Goal: Navigation & Orientation: Find specific page/section

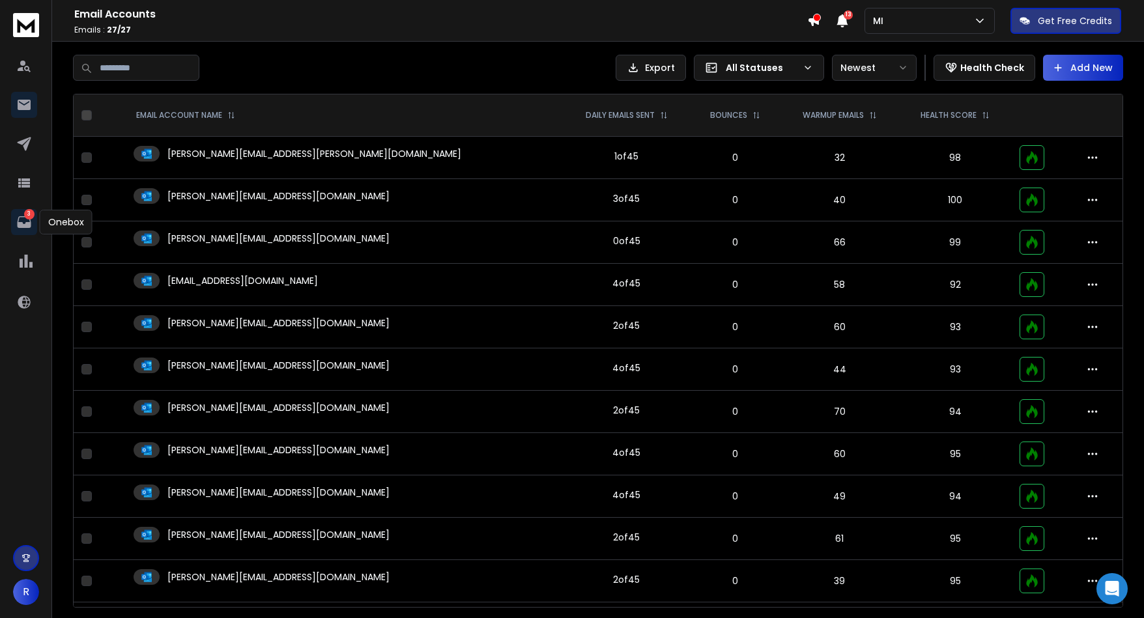
click at [14, 223] on link "3" at bounding box center [24, 222] width 26 height 26
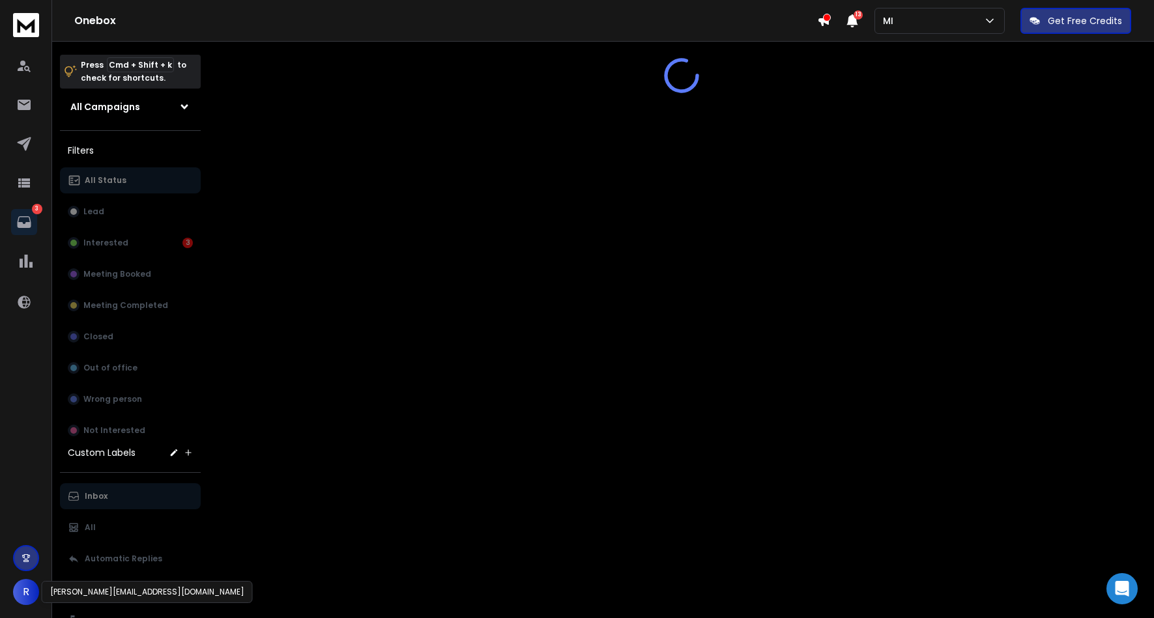
drag, startPoint x: 38, startPoint y: 590, endPoint x: 40, endPoint y: 583, distance: 6.8
click at [38, 589] on div "3 R" at bounding box center [26, 309] width 52 height 618
click at [29, 588] on span "R" at bounding box center [26, 592] width 26 height 26
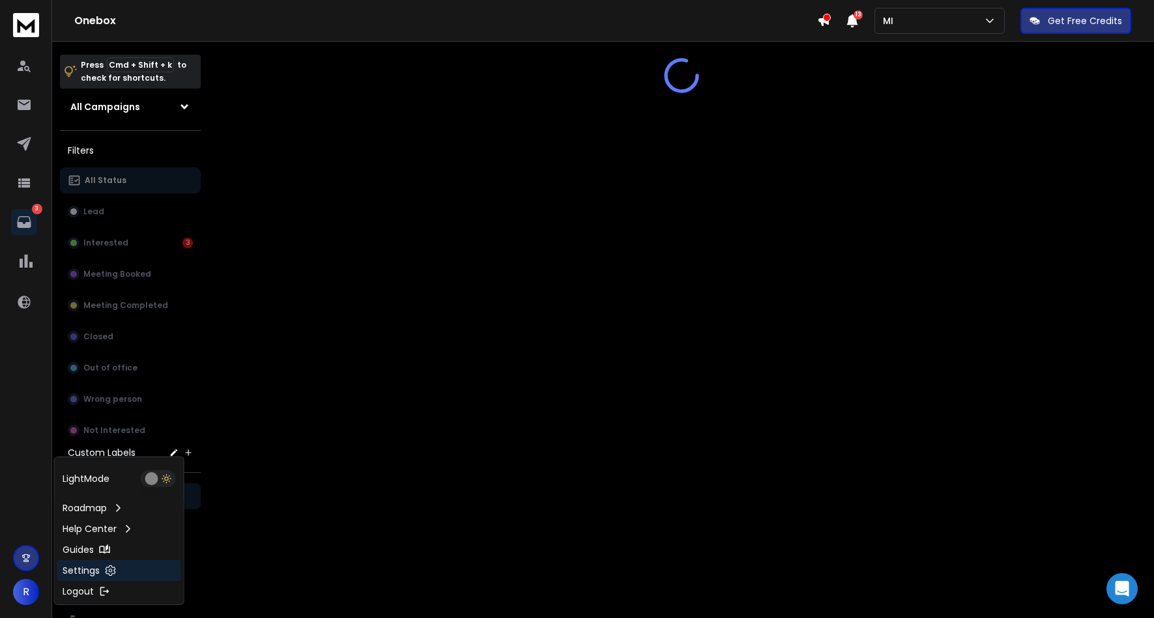
click at [80, 569] on p "Settings" at bounding box center [81, 570] width 37 height 13
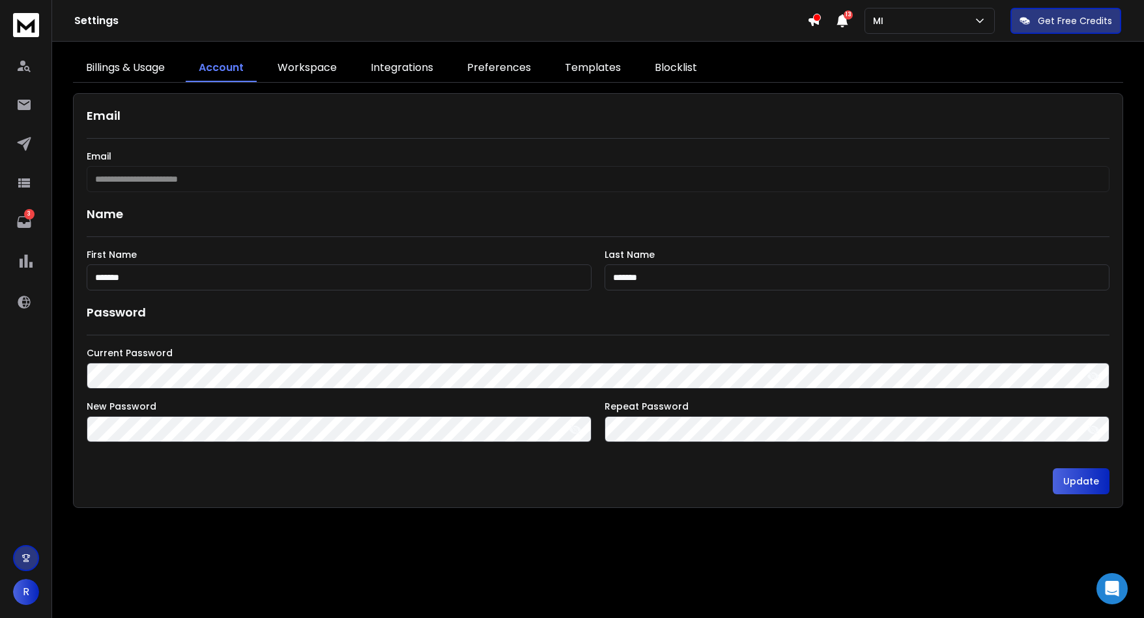
click at [131, 68] on link "Billings & Usage" at bounding box center [125, 68] width 105 height 27
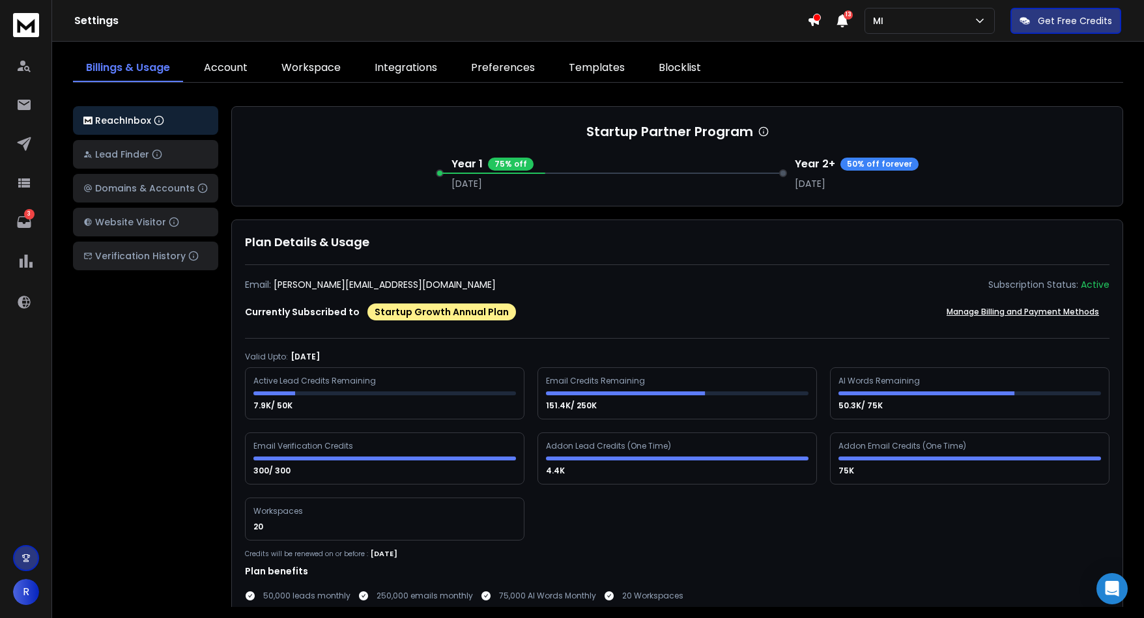
click at [648, 66] on link "Blocklist" at bounding box center [680, 68] width 68 height 27
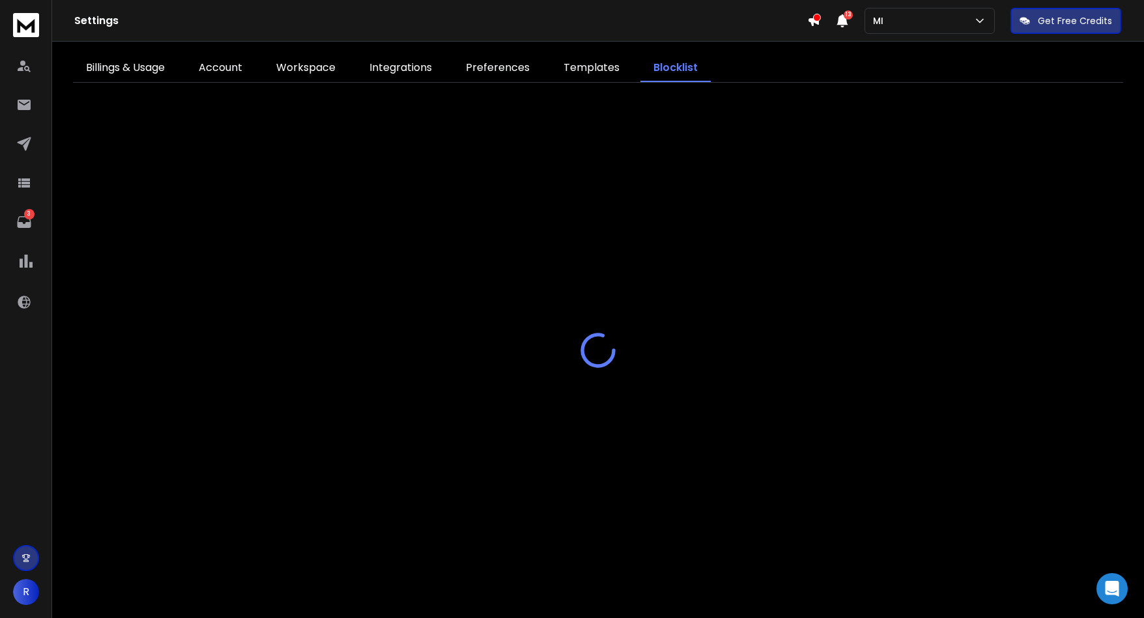
click at [479, 71] on link "Preferences" at bounding box center [498, 68] width 90 height 27
click at [395, 67] on link "Integrations" at bounding box center [400, 68] width 89 height 27
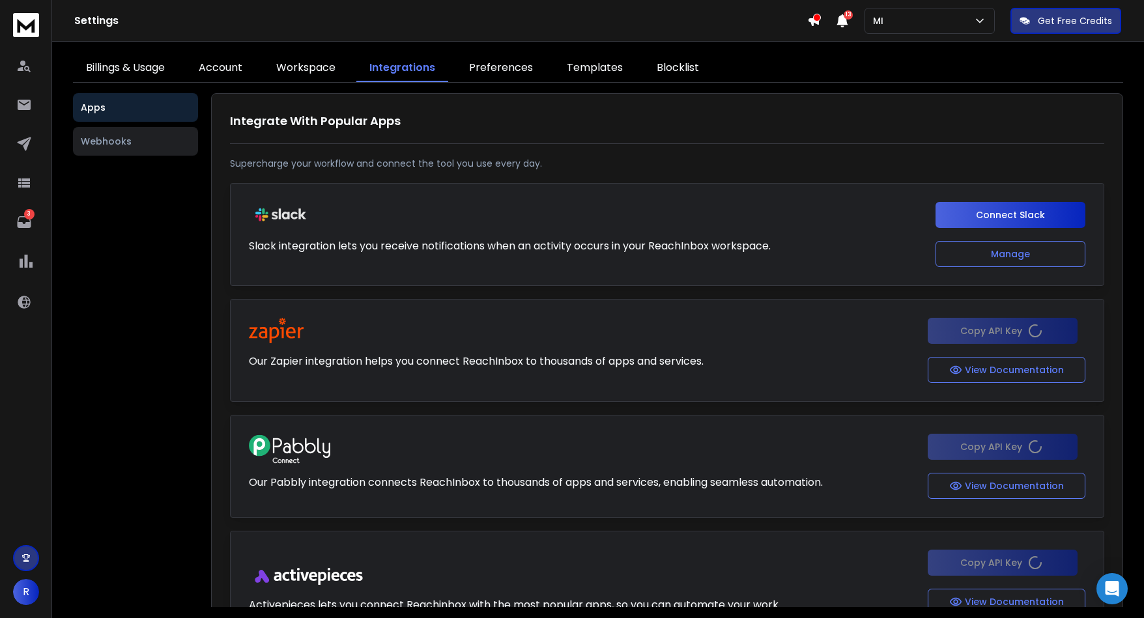
click at [298, 52] on div "[PERSON_NAME] & Usage Account Workspace Integrations Preferences Templates Bloc…" at bounding box center [598, 336] width 1092 height 589
click at [293, 66] on link "Workspace" at bounding box center [305, 68] width 85 height 27
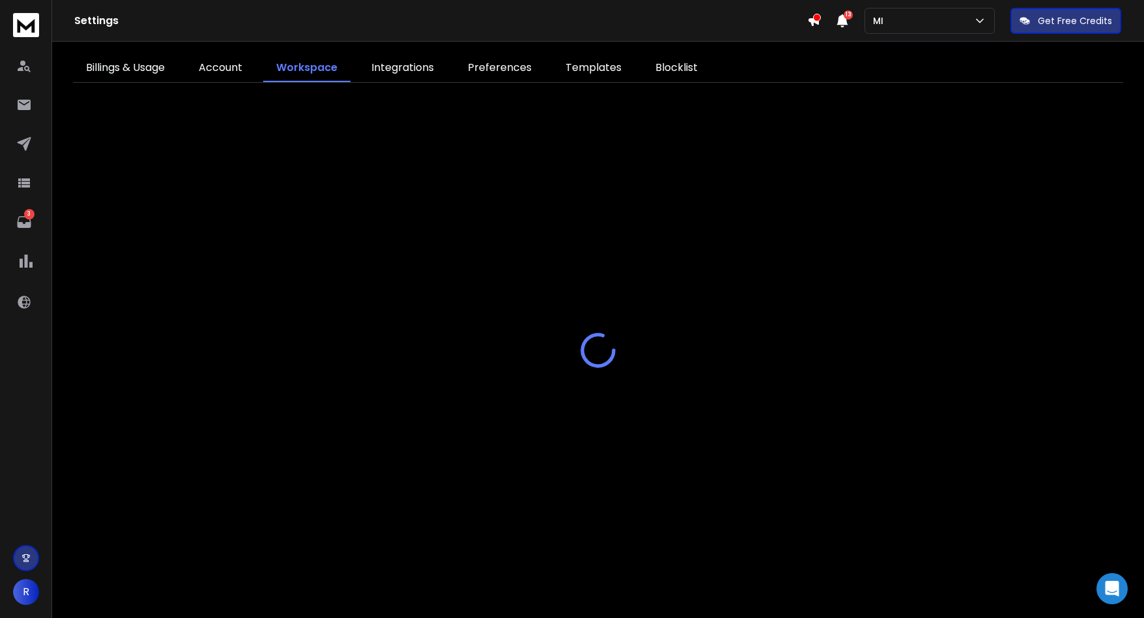
click at [199, 71] on link "Account" at bounding box center [221, 68] width 70 height 27
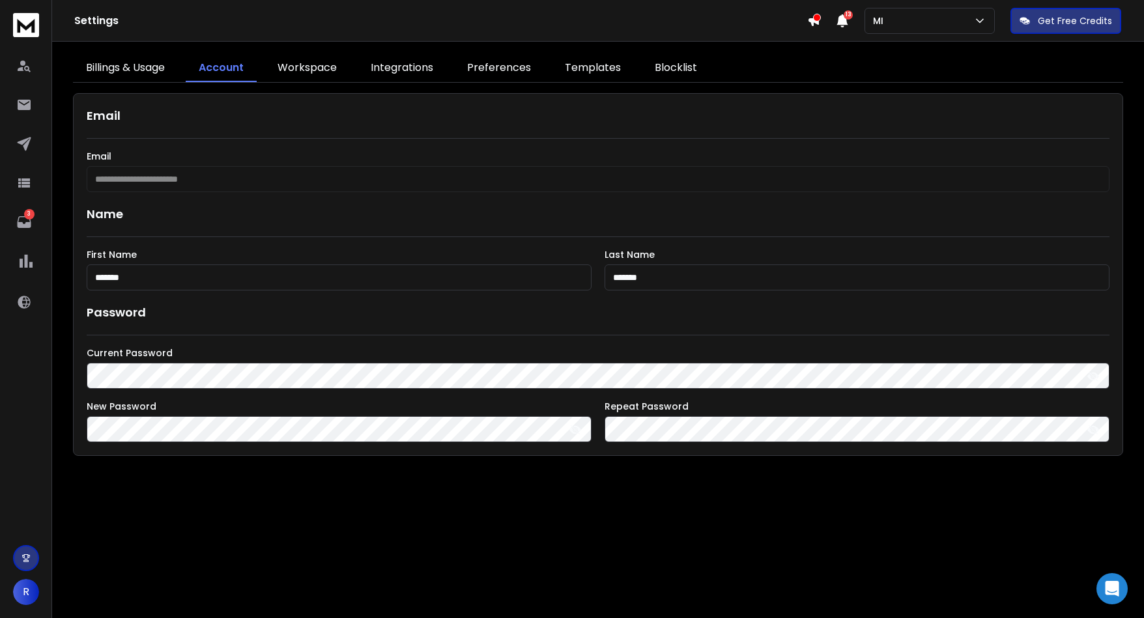
scroll to position [1, 0]
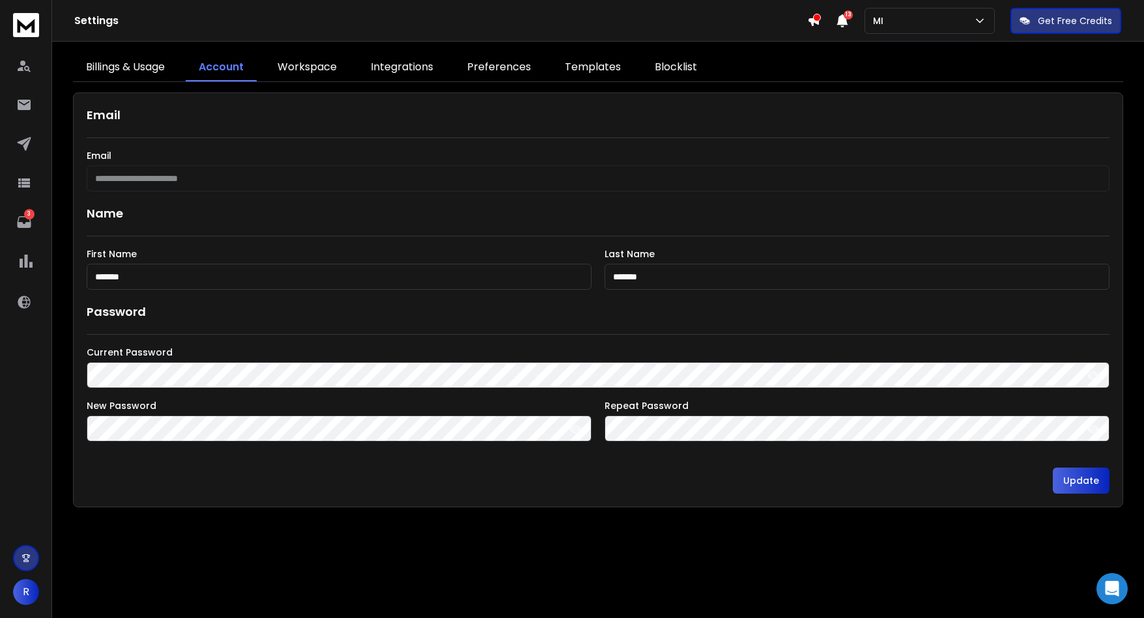
click at [152, 74] on link "Billings & Usage" at bounding box center [125, 67] width 105 height 27
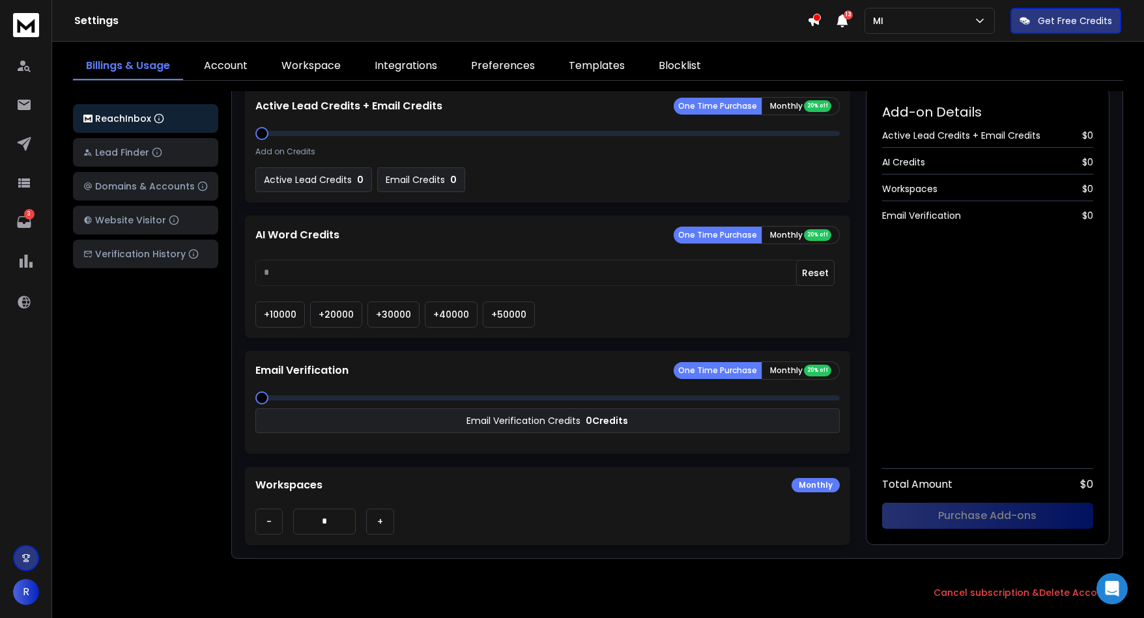
scroll to position [130, 0]
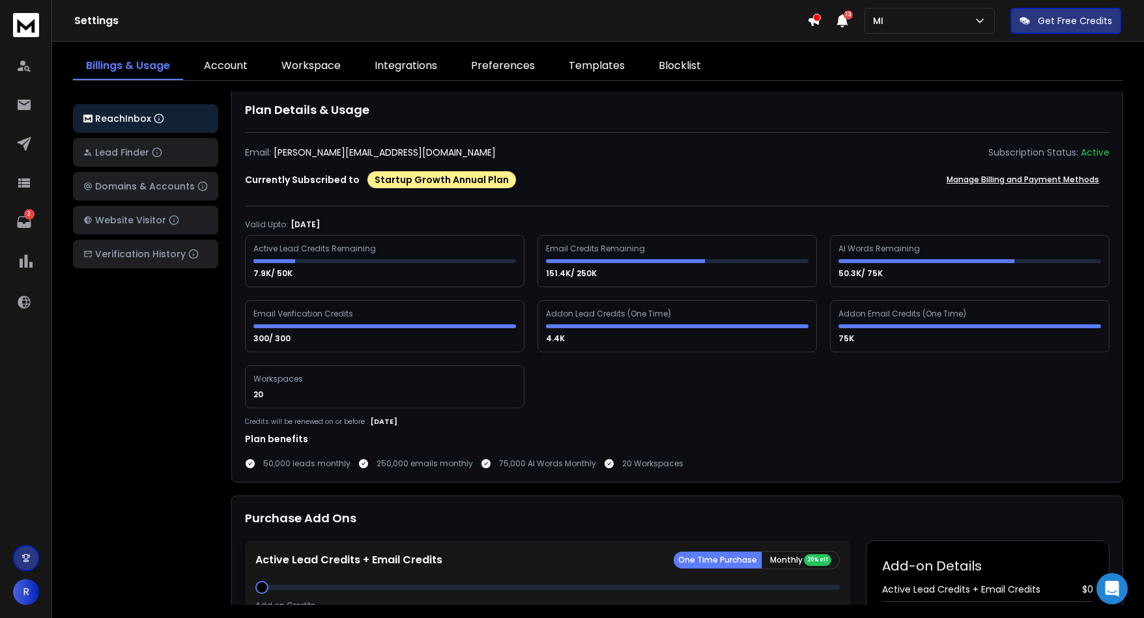
click at [239, 74] on link "Account" at bounding box center [226, 66] width 70 height 27
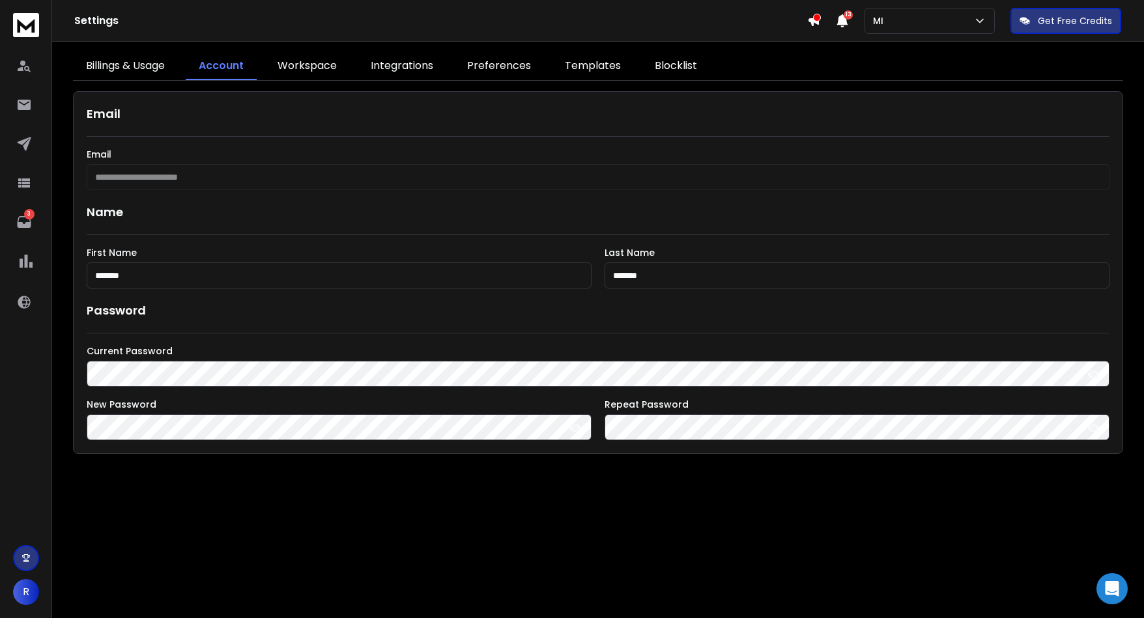
click at [354, 65] on div "[PERSON_NAME] & Usage Account Workspace Integrations Preferences Templates Bloc…" at bounding box center [391, 66] width 637 height 27
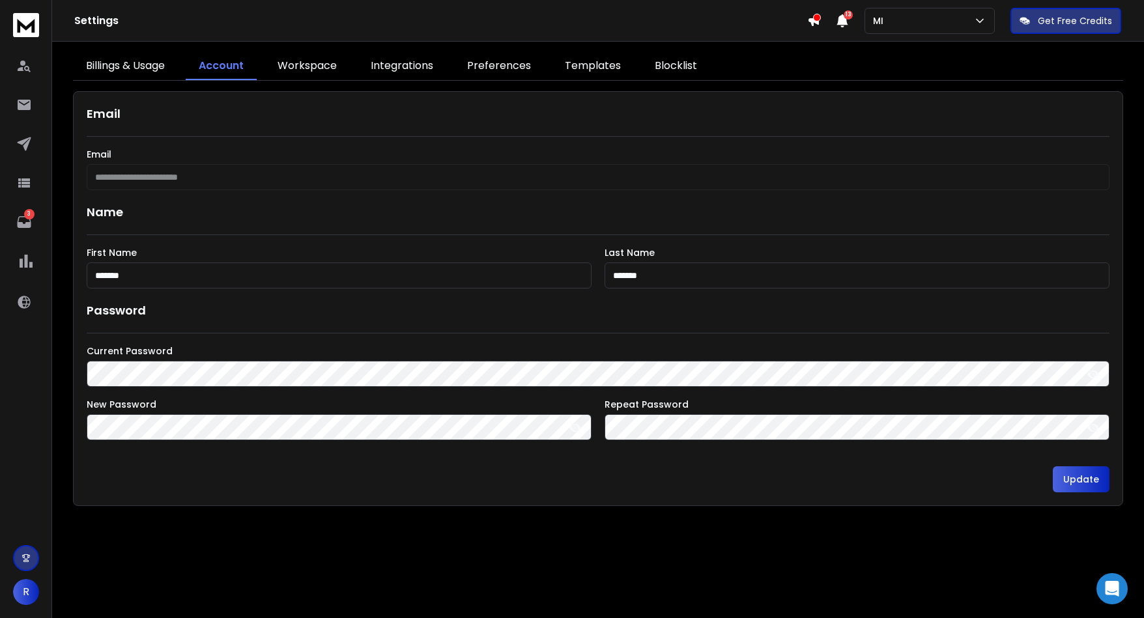
click at [283, 71] on link "Workspace" at bounding box center [307, 66] width 85 height 27
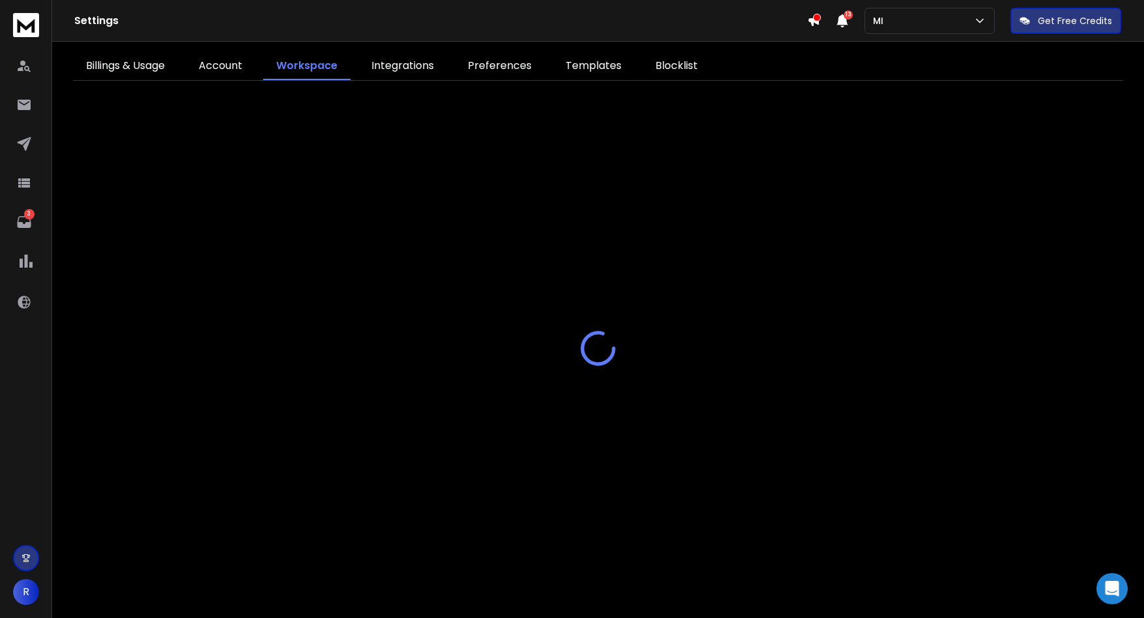
click at [427, 68] on link "Integrations" at bounding box center [402, 66] width 89 height 27
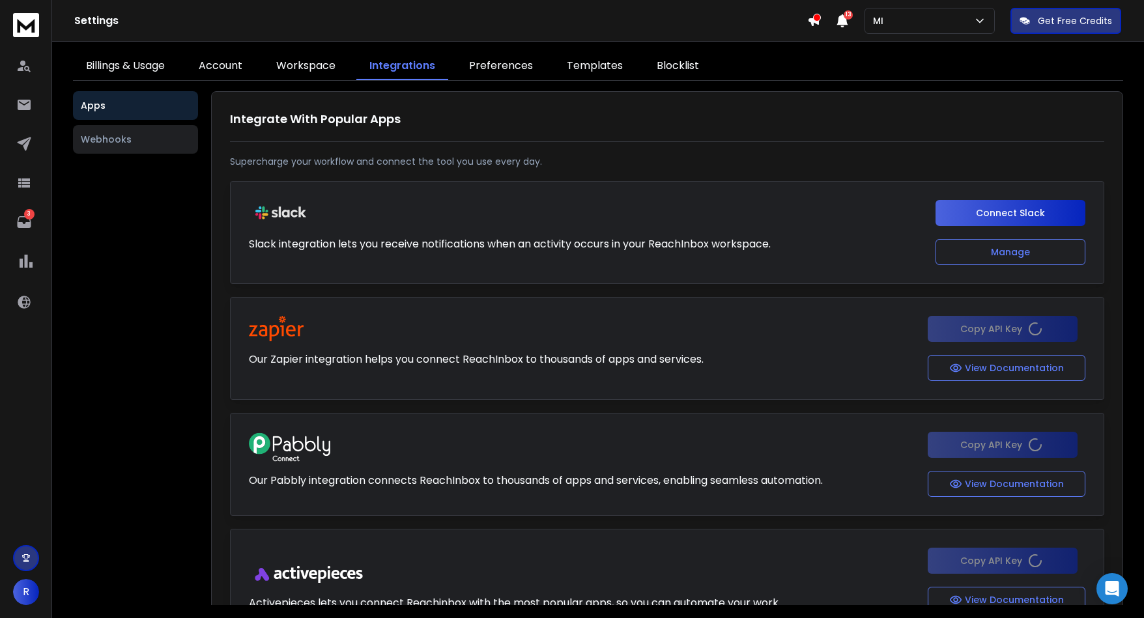
click at [515, 66] on link "Preferences" at bounding box center [501, 66] width 90 height 27
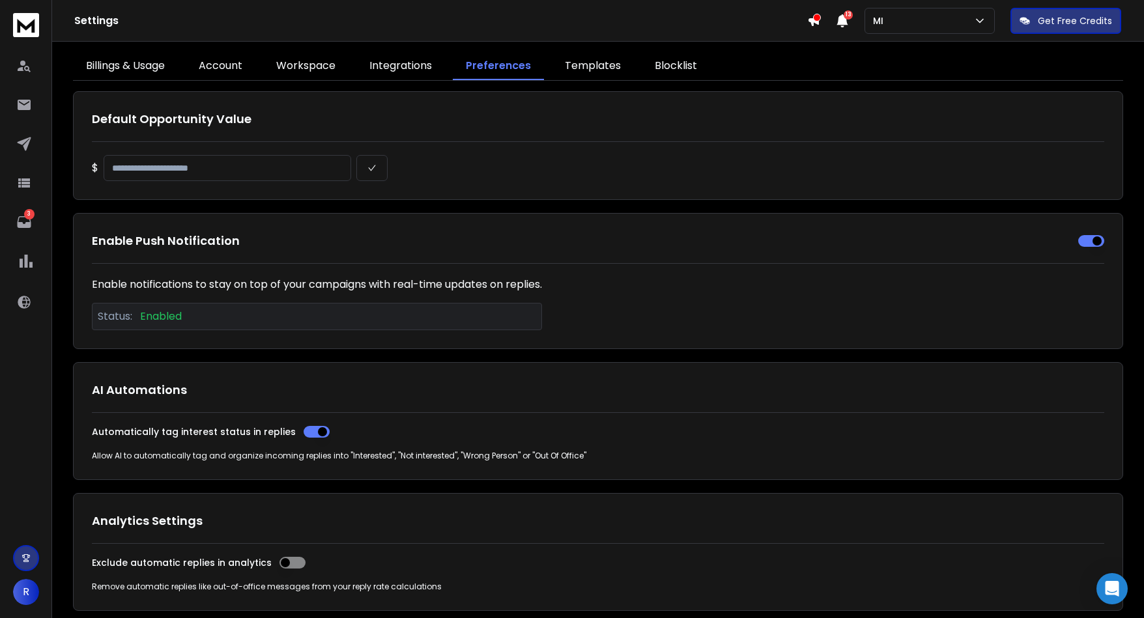
click at [395, 63] on link "Integrations" at bounding box center [400, 66] width 89 height 27
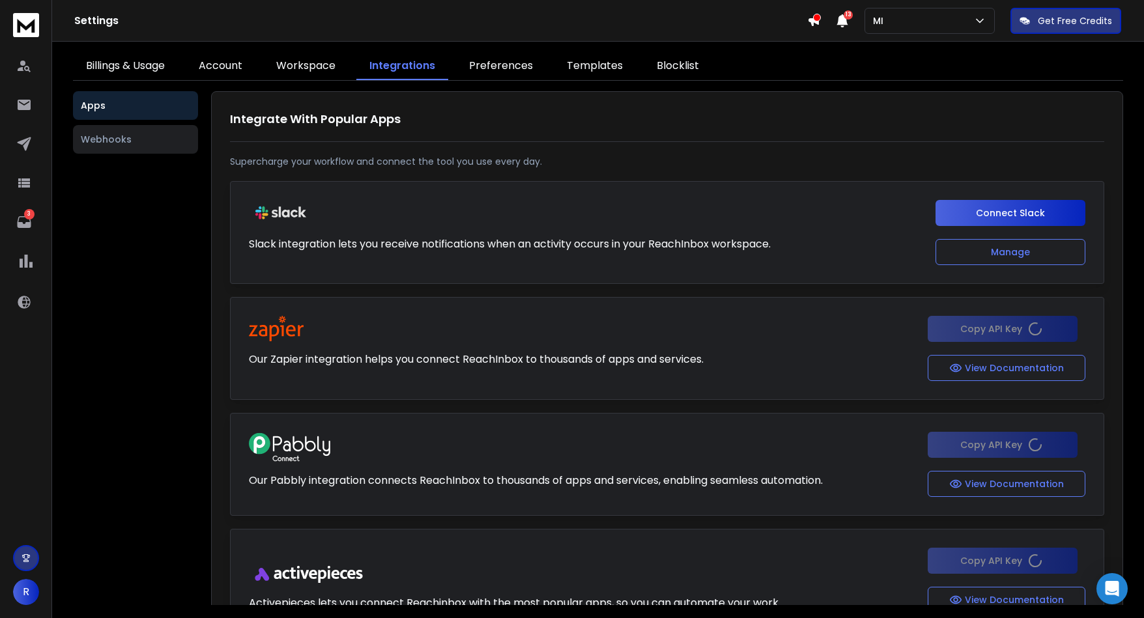
scroll to position [167, 0]
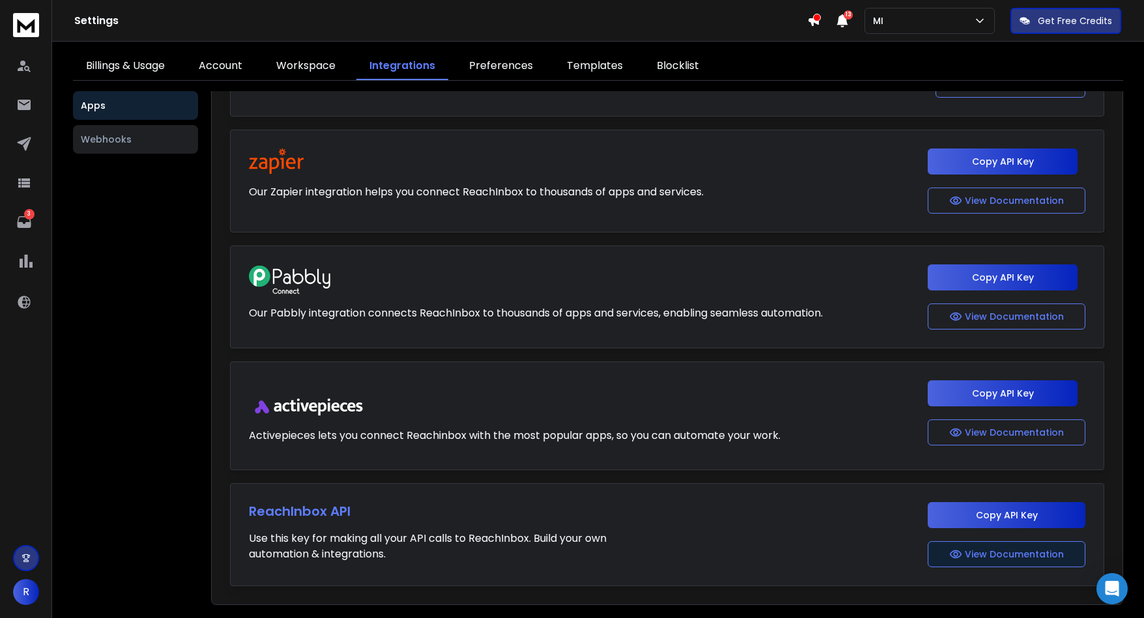
click at [964, 558] on button "View Documentation" at bounding box center [1007, 554] width 158 height 26
